Goal: Task Accomplishment & Management: Use online tool/utility

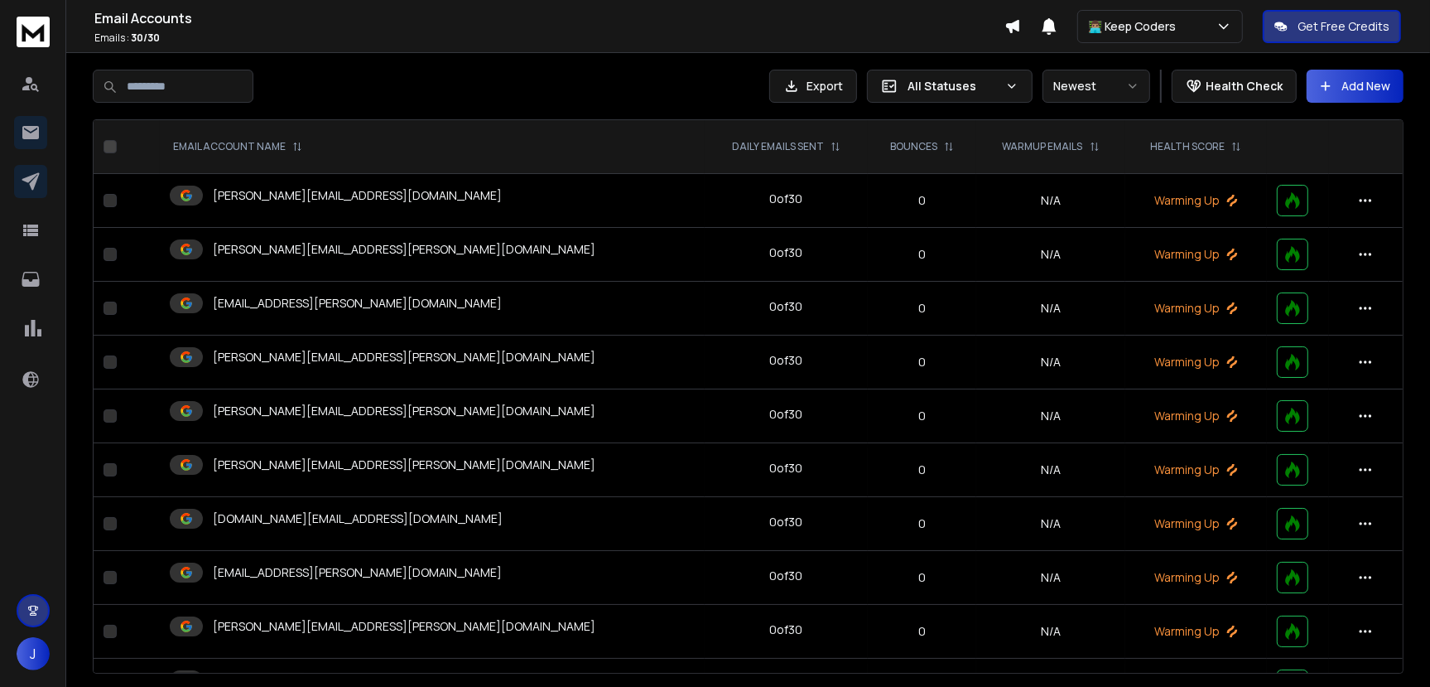
click at [30, 189] on icon at bounding box center [31, 181] width 20 height 20
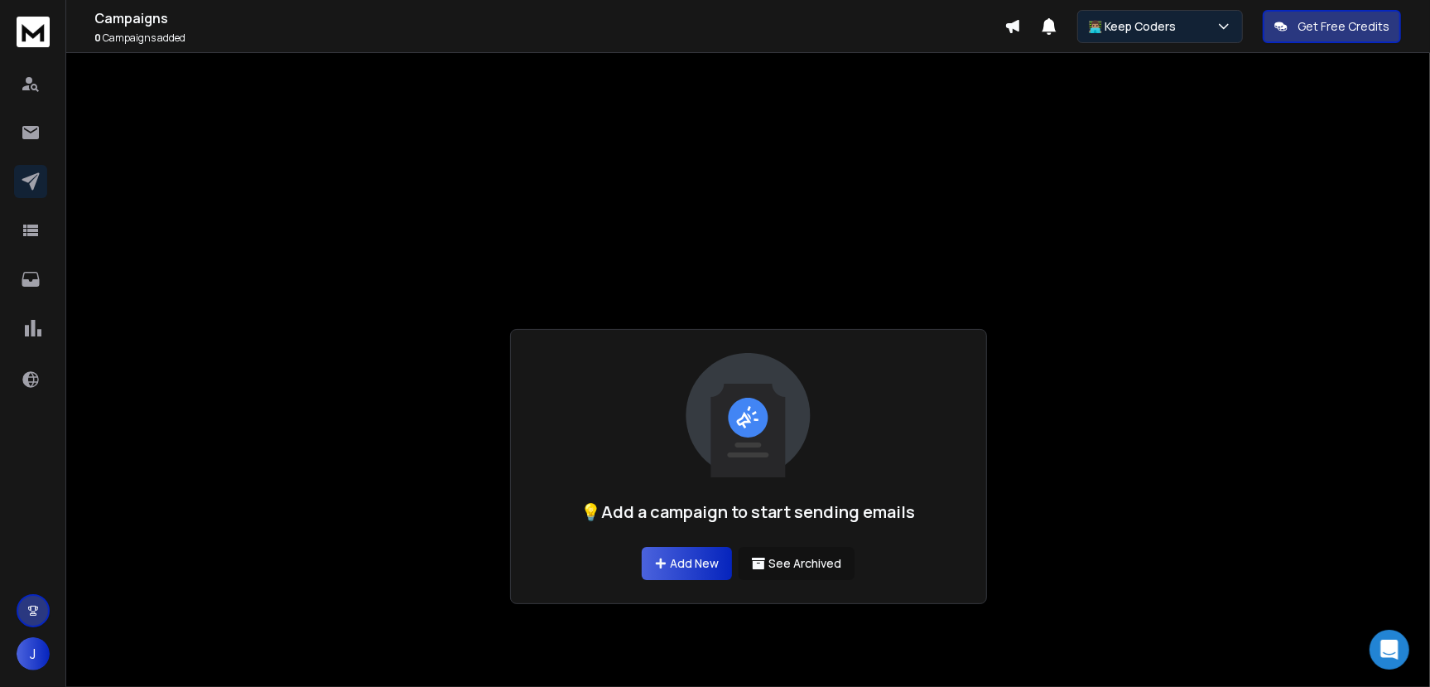
click at [1124, 24] on p "👨🏽‍💻 Keep Coders" at bounding box center [1135, 26] width 94 height 17
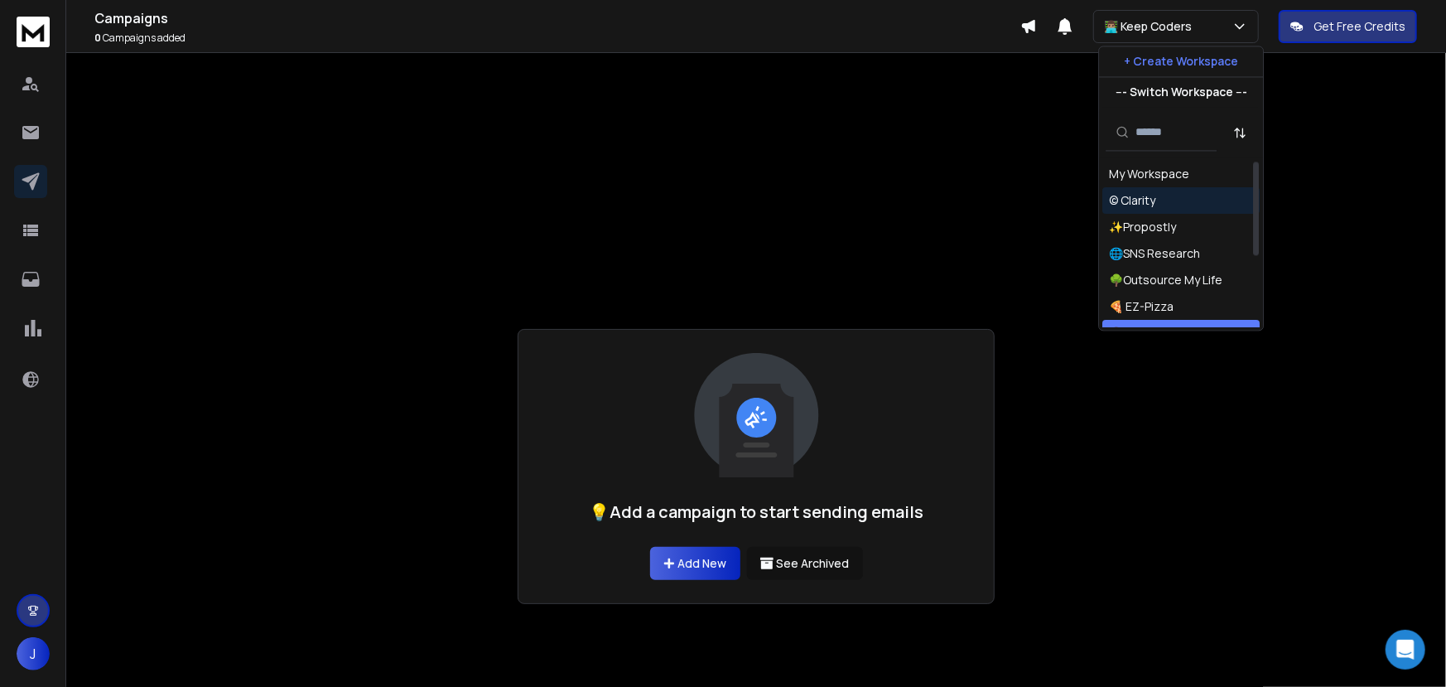
click at [1142, 201] on div "© Clarity" at bounding box center [1132, 200] width 46 height 17
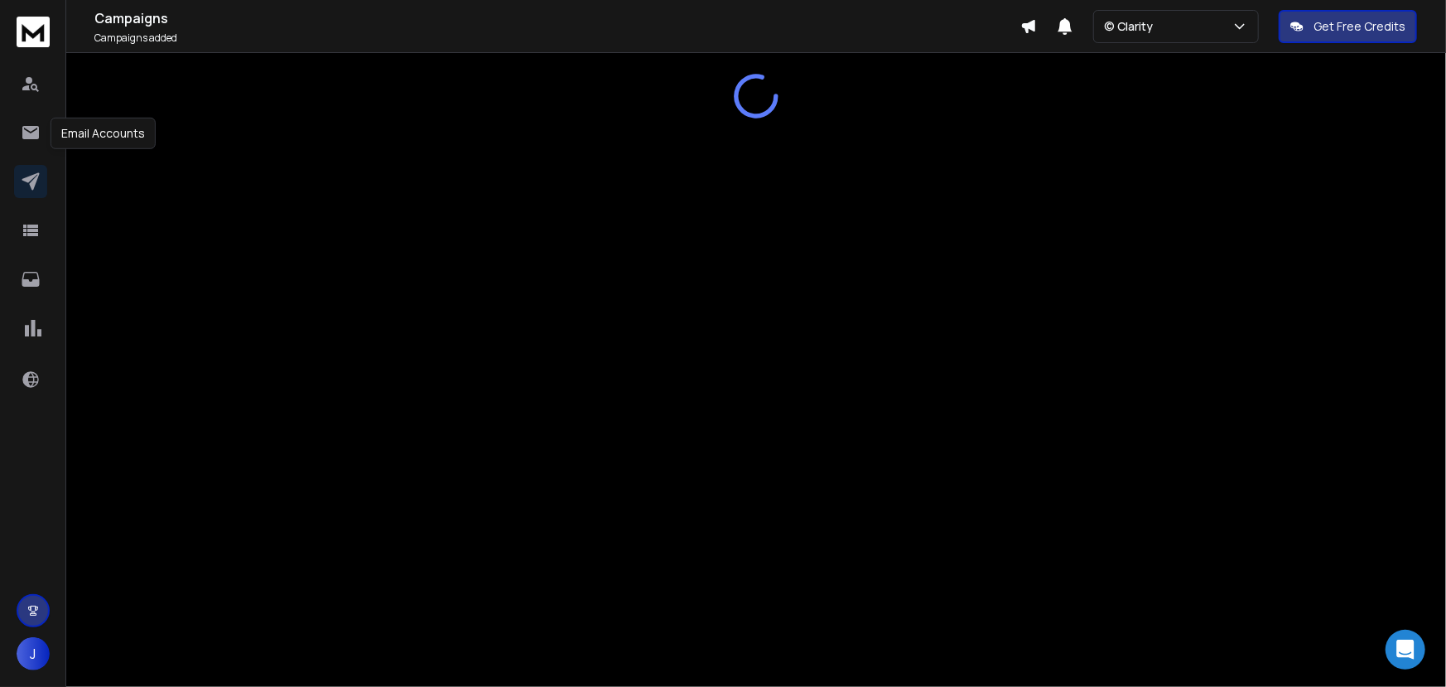
click at [27, 139] on icon at bounding box center [31, 133] width 20 height 20
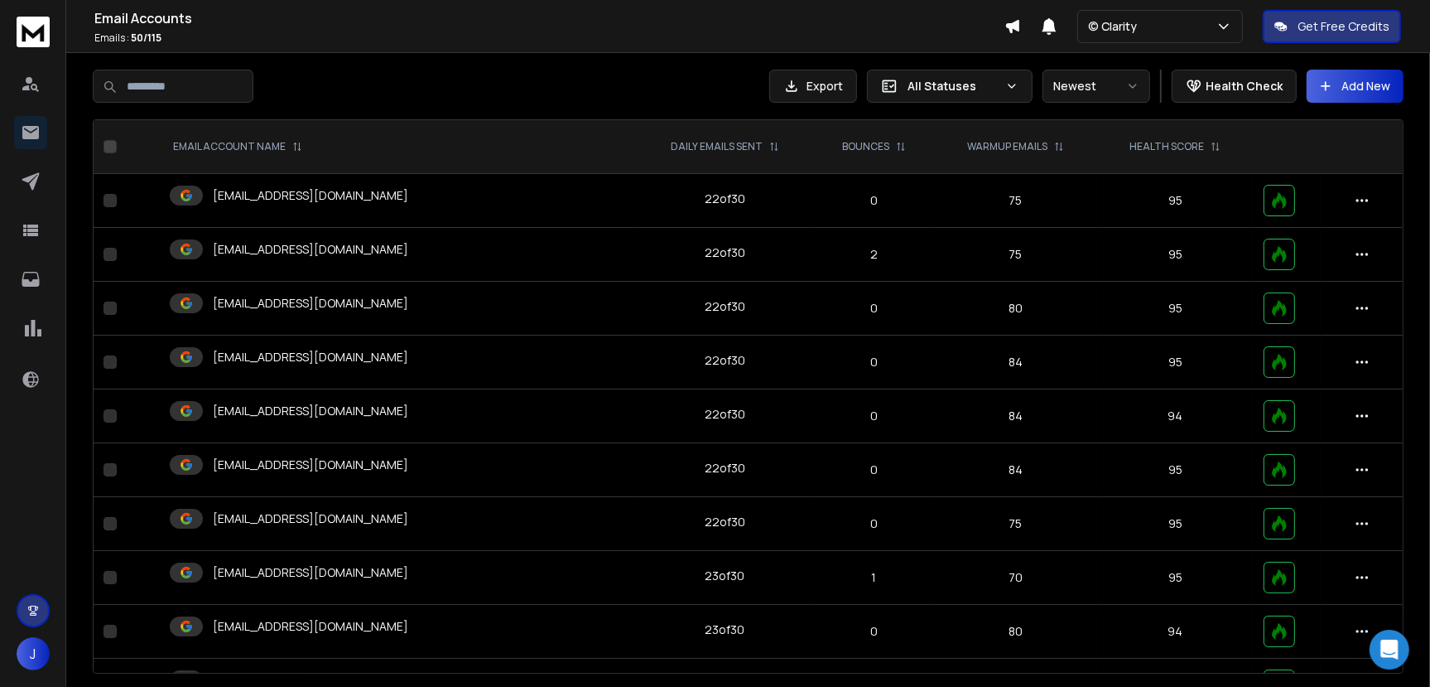
click at [1332, 89] on icon at bounding box center [1326, 86] width 12 height 12
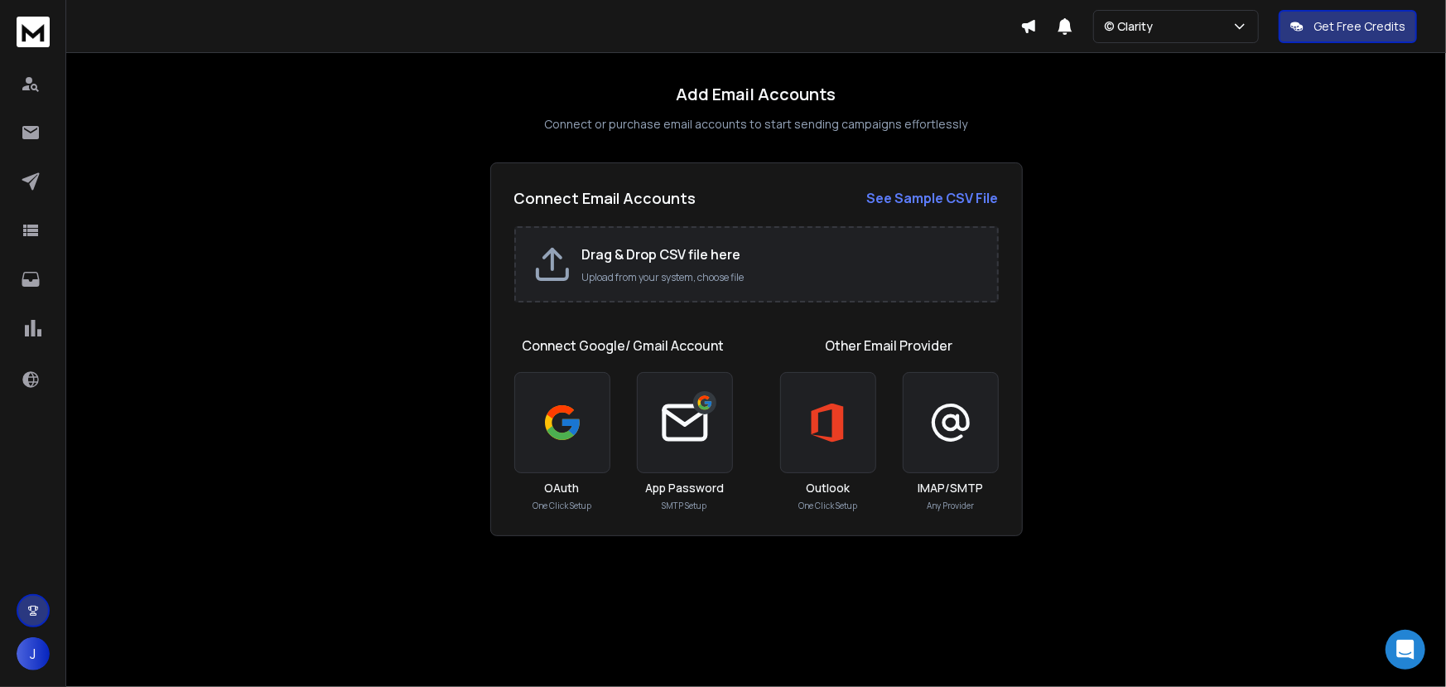
click at [552, 454] on div at bounding box center [562, 422] width 96 height 101
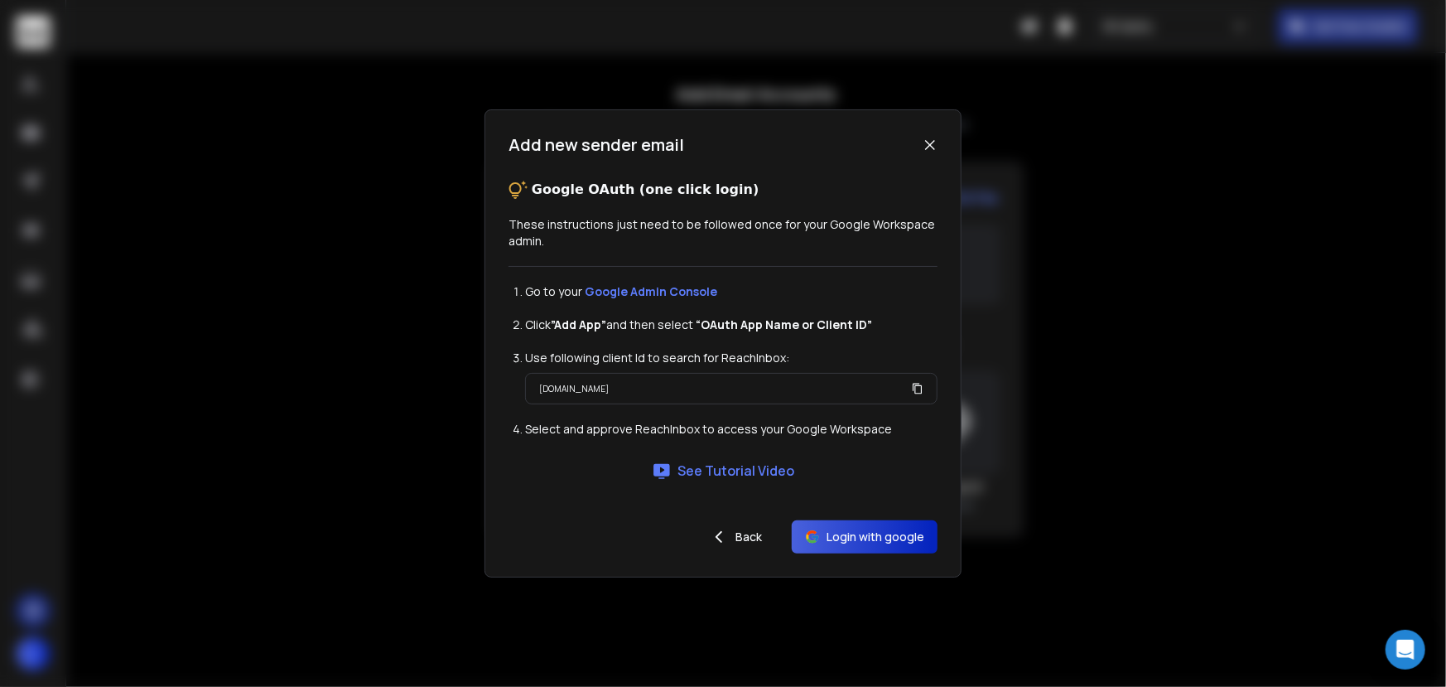
click at [920, 387] on icon at bounding box center [918, 389] width 12 height 12
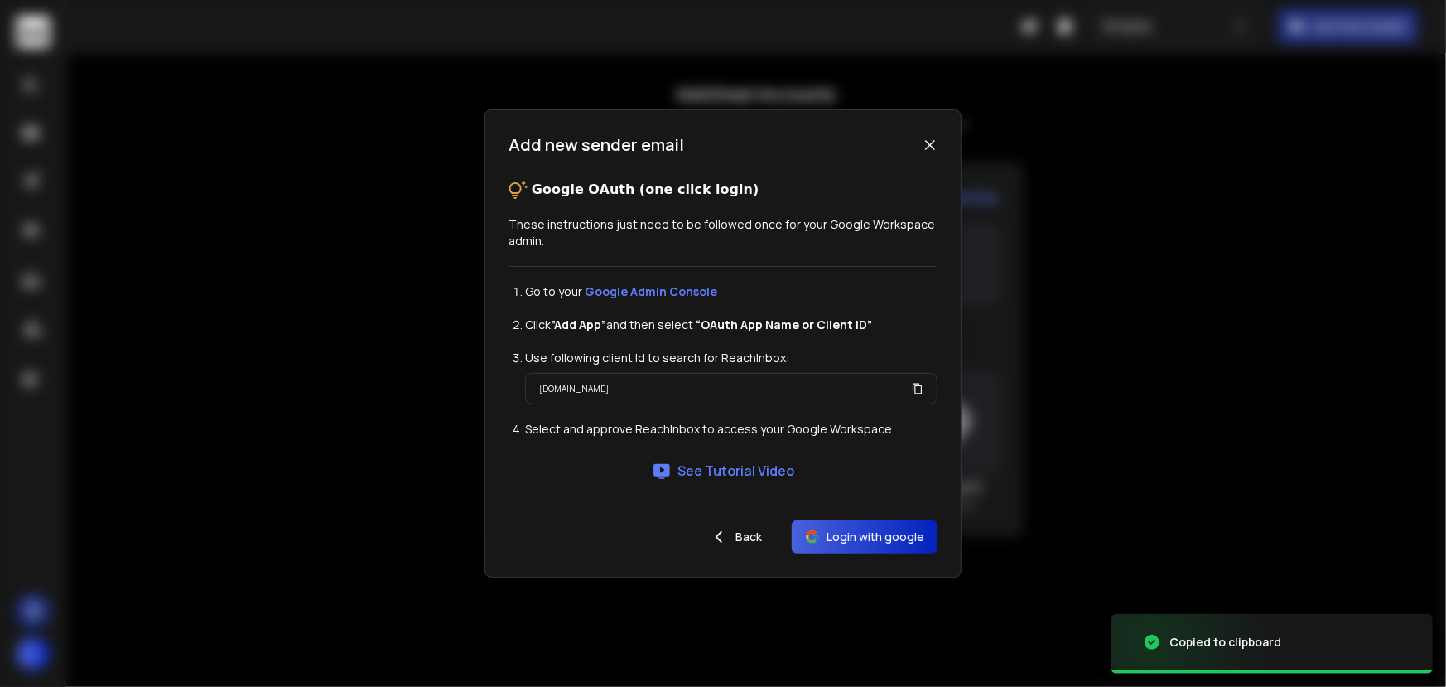
click at [1174, 544] on div "Add new sender email Google OAuth (one click login) These instructions just nee…" at bounding box center [723, 343] width 1446 height 501
click at [735, 543] on button "Back" at bounding box center [736, 536] width 80 height 33
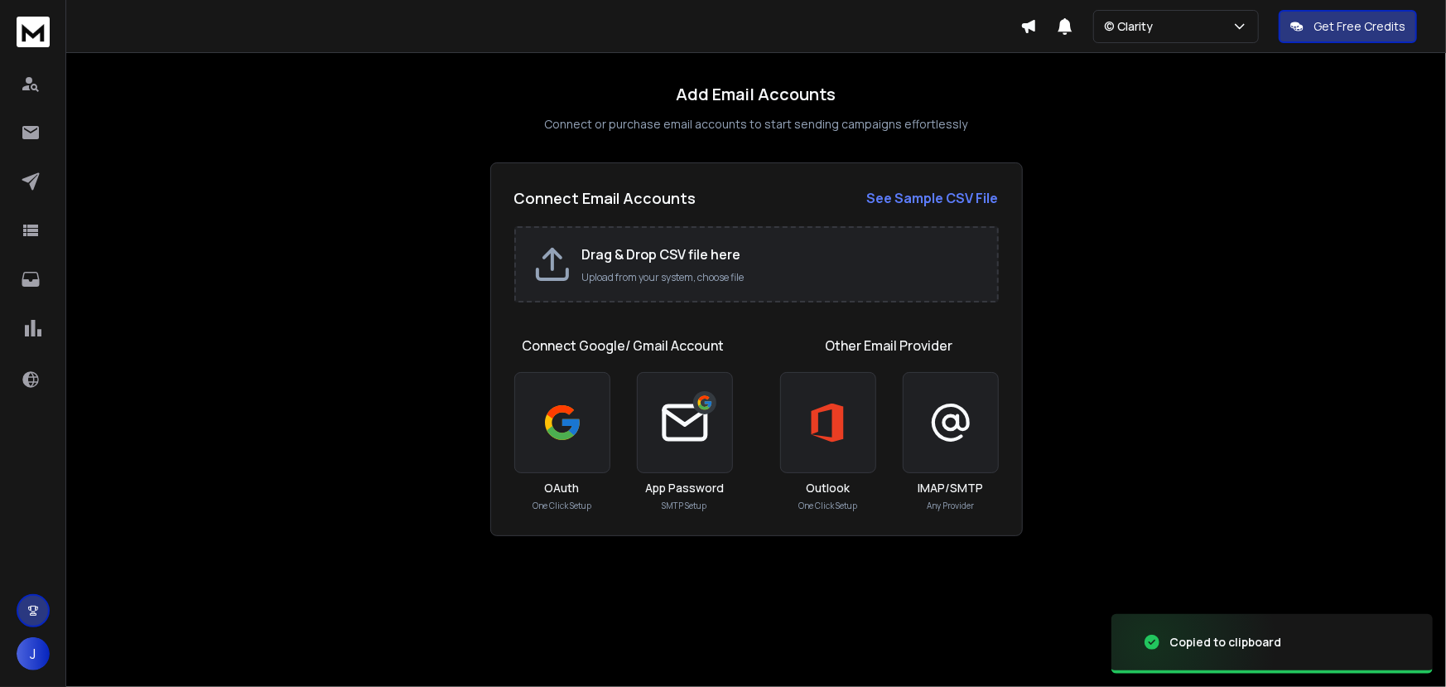
click at [1249, 466] on div "Add Email Accounts Connect or purchase email accounts to start sending campaign…" at bounding box center [756, 326] width 1380 height 486
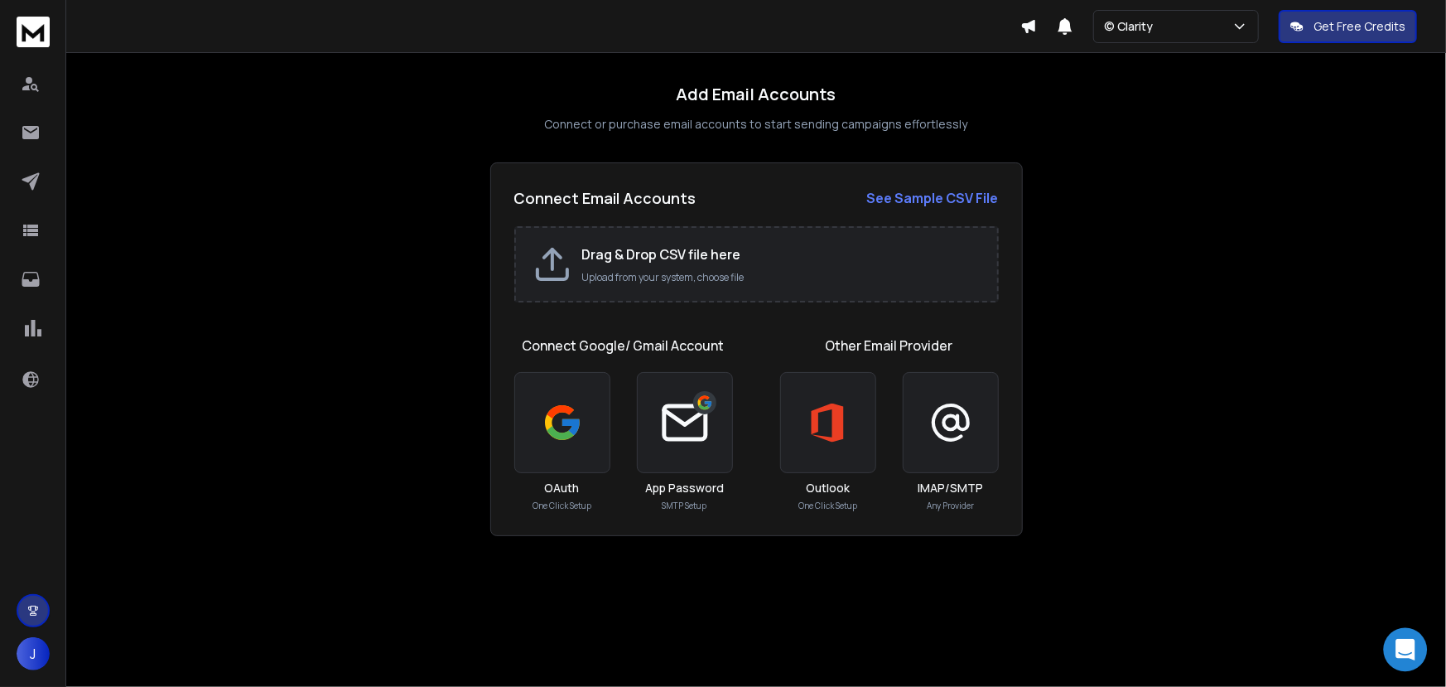
click at [1409, 642] on icon "Open Intercom Messenger" at bounding box center [1405, 650] width 19 height 22
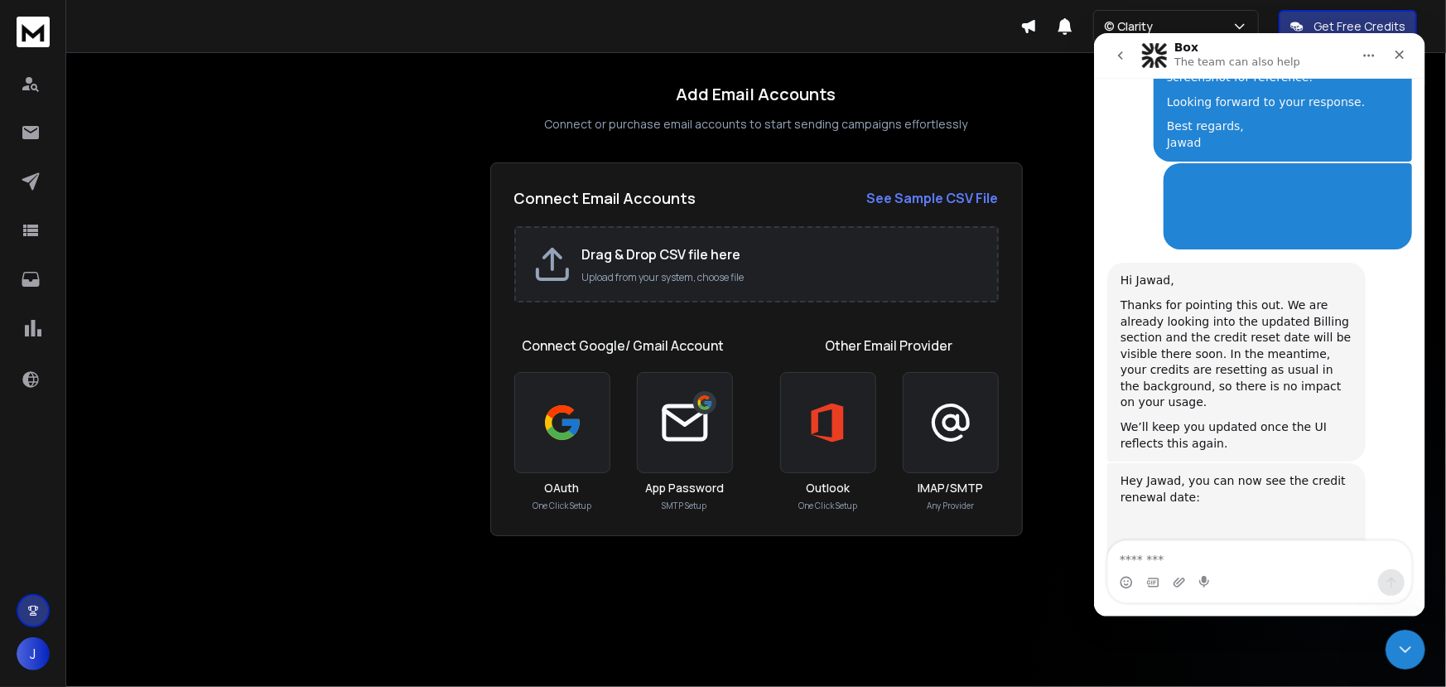
scroll to position [2317, 0]
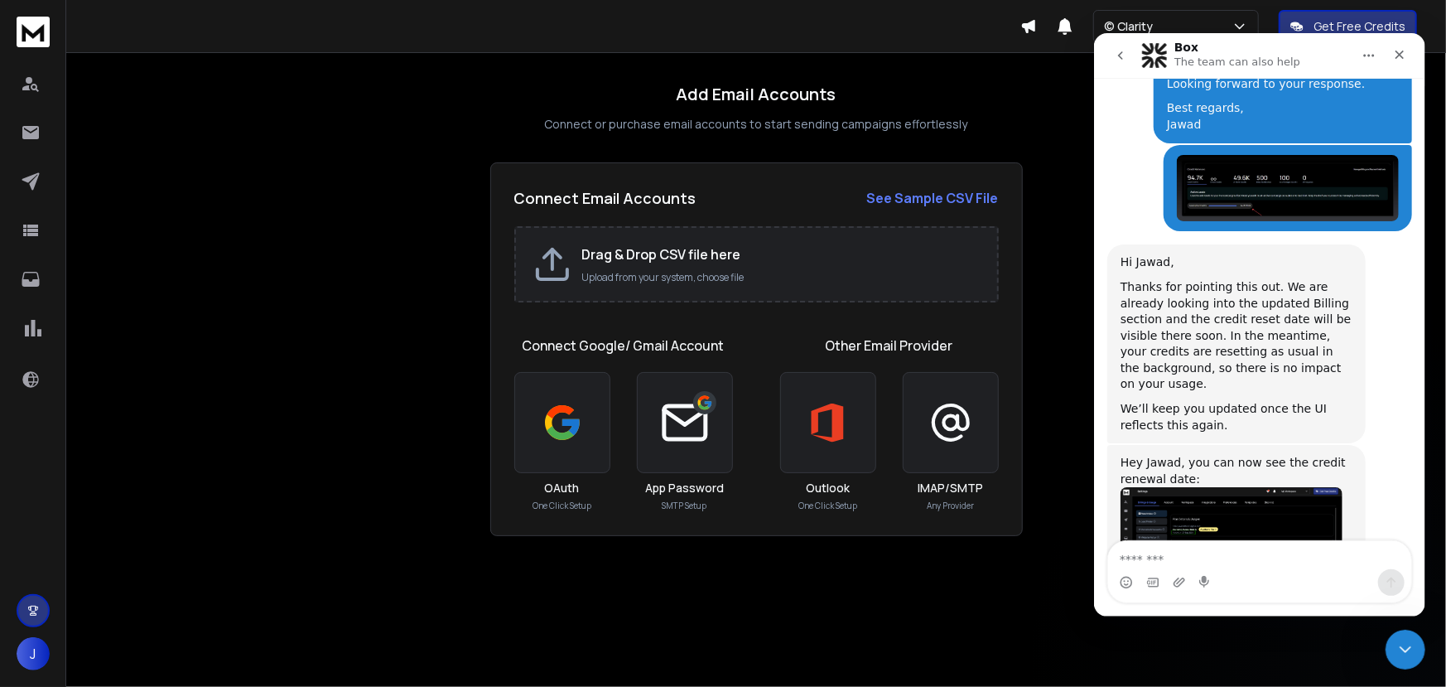
click at [1189, 562] on textarea "Message…" at bounding box center [1258, 554] width 303 height 28
type textarea "*"
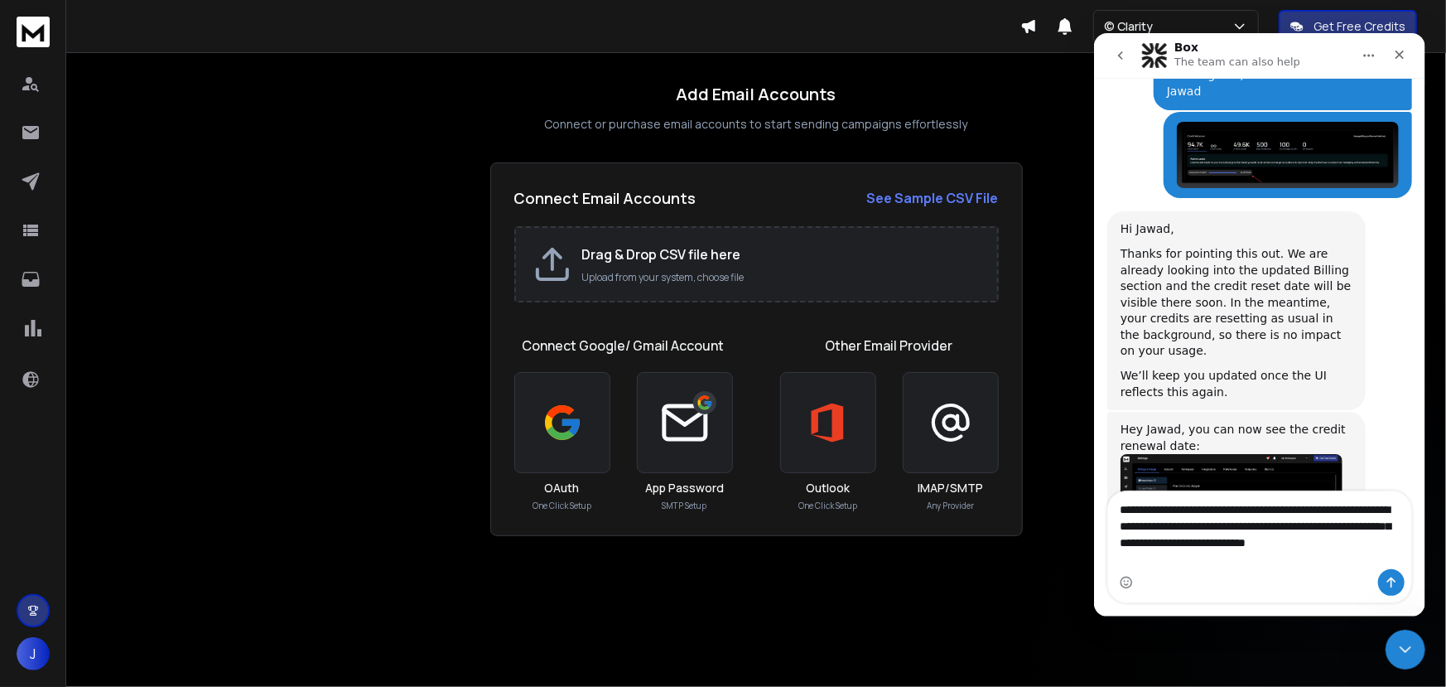
scroll to position [2366, 0]
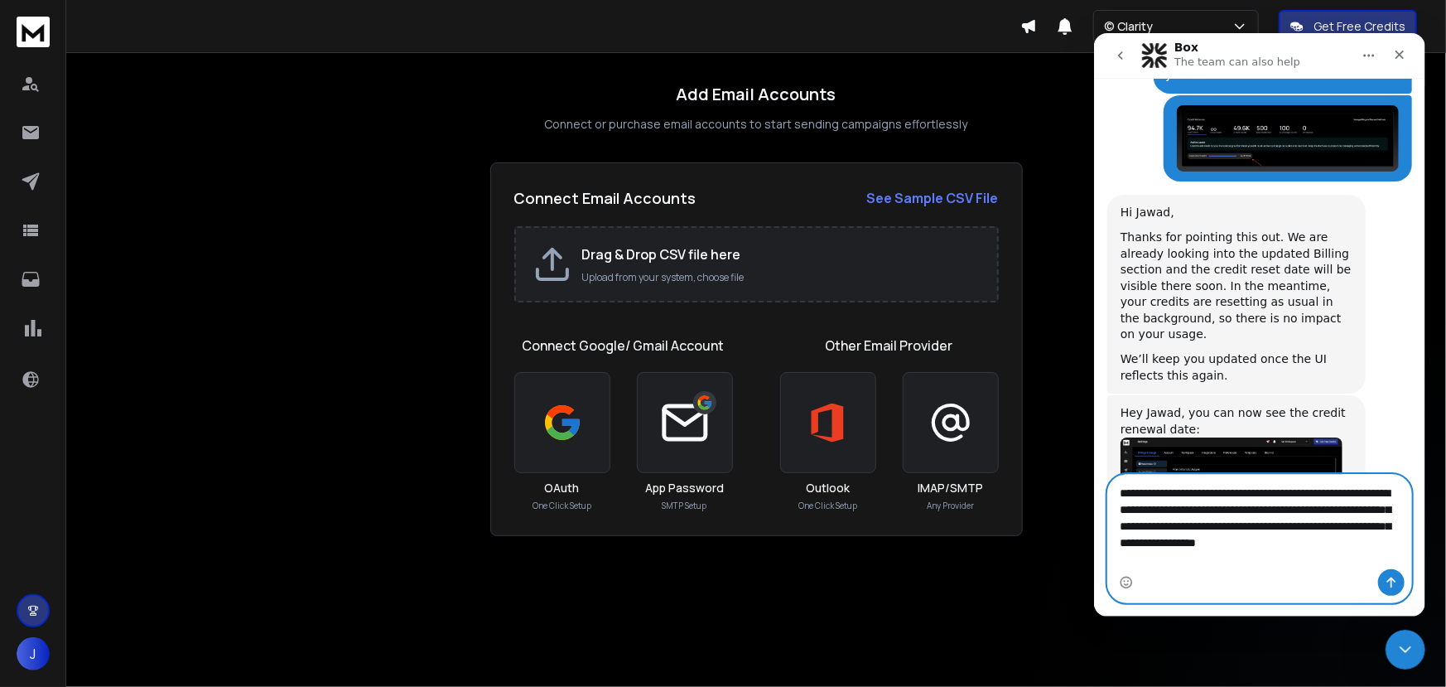
paste textarea "**********"
type textarea "**********"
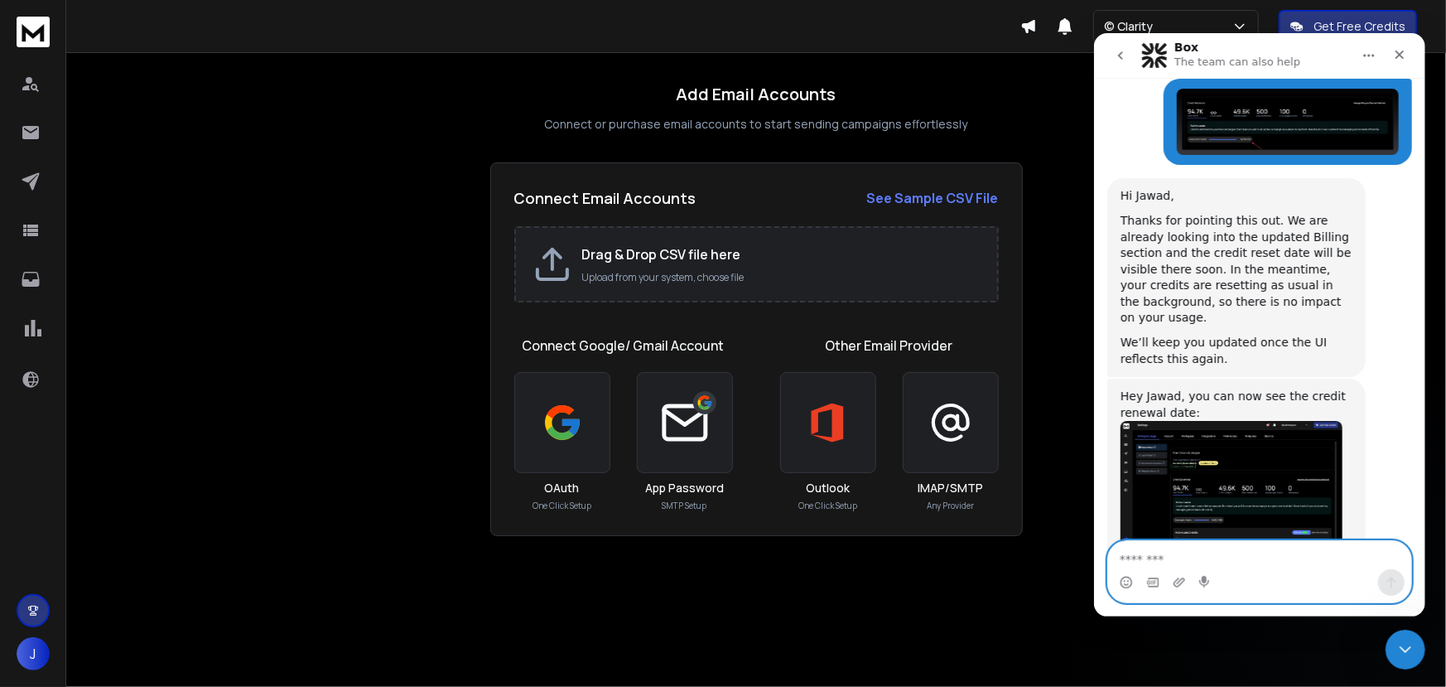
scroll to position [2448, 0]
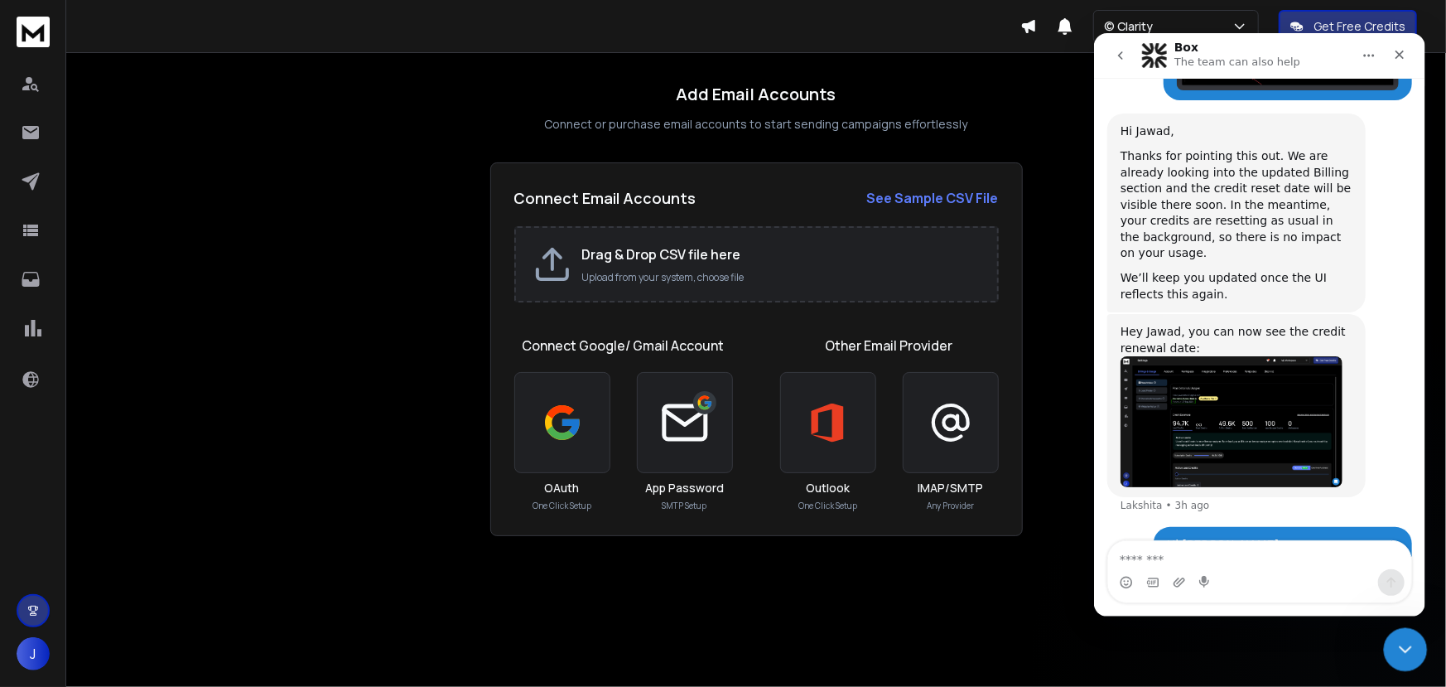
click at [1396, 653] on icon "Close Intercom Messenger" at bounding box center [1403, 647] width 20 height 20
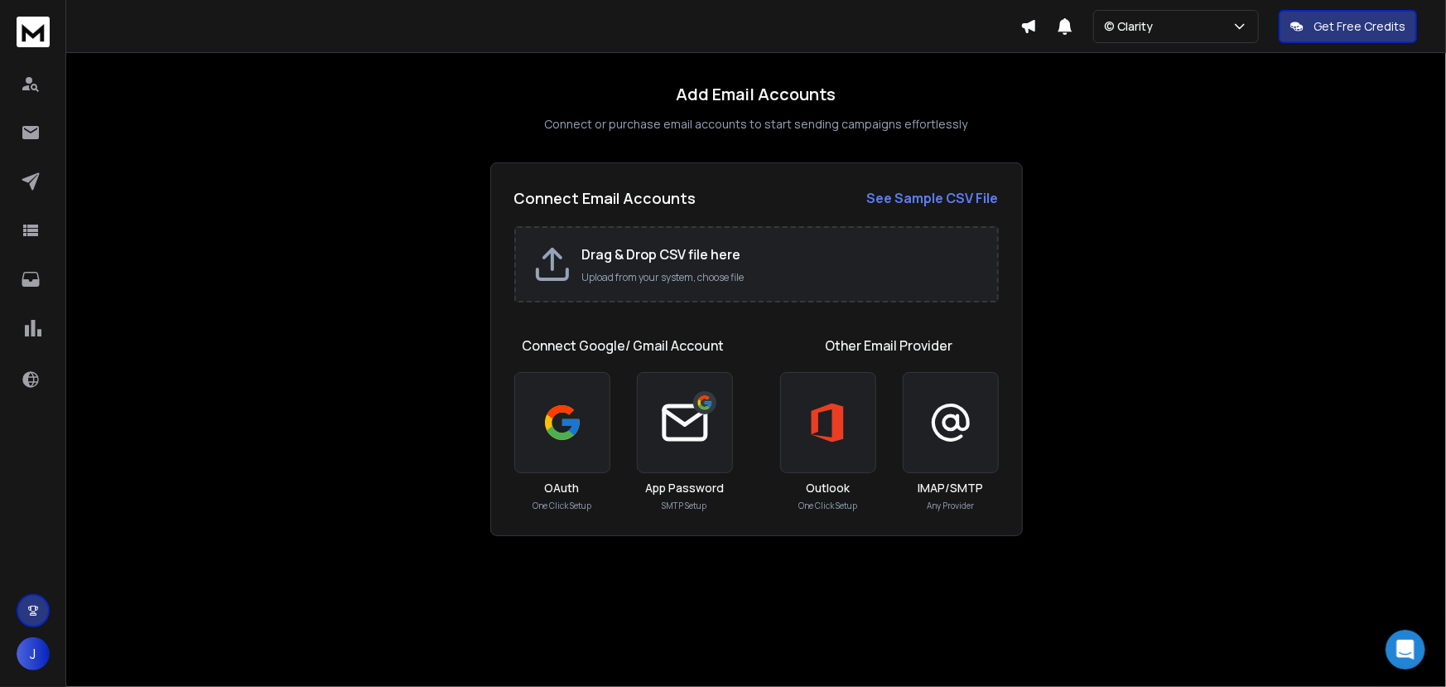
click at [392, 486] on div "Add Email Accounts Connect or purchase email accounts to start sending campaign…" at bounding box center [756, 326] width 1380 height 486
